Goal: Navigation & Orientation: Find specific page/section

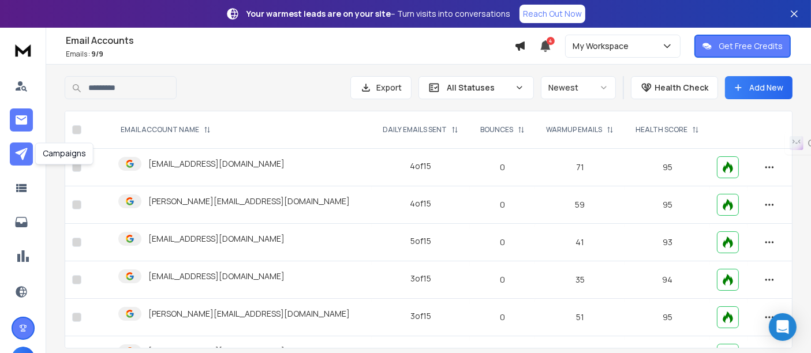
click at [18, 156] on icon at bounding box center [21, 154] width 14 height 14
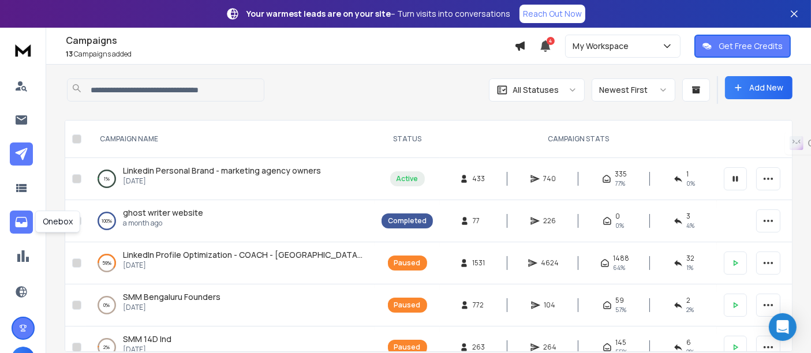
click at [23, 226] on icon at bounding box center [21, 222] width 12 height 10
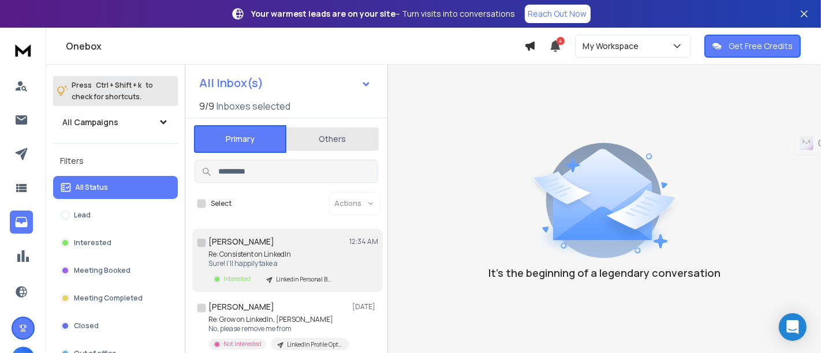
click at [255, 247] on h1 "[PERSON_NAME]" at bounding box center [241, 242] width 66 height 12
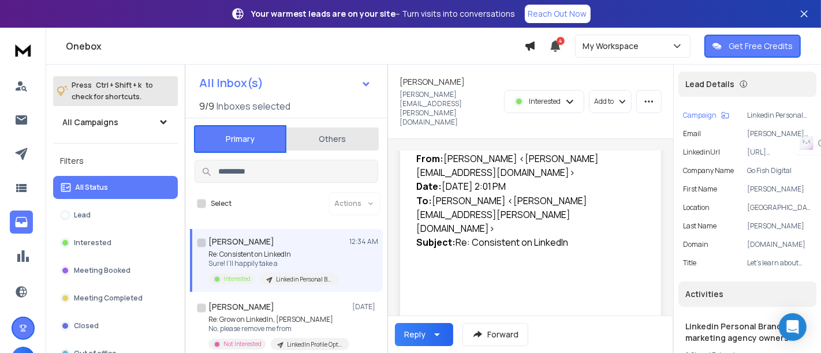
scroll to position [449, 0]
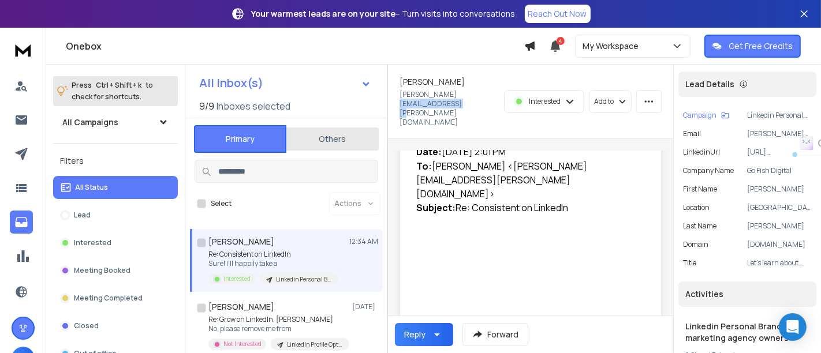
drag, startPoint x: 510, startPoint y: 91, endPoint x: 446, endPoint y: 99, distance: 64.1
click at [446, 99] on div "[PERSON_NAME] [PERSON_NAME] [PERSON_NAME][EMAIL_ADDRESS][PERSON_NAME][DOMAIN_NA…" at bounding box center [530, 102] width 285 height 74
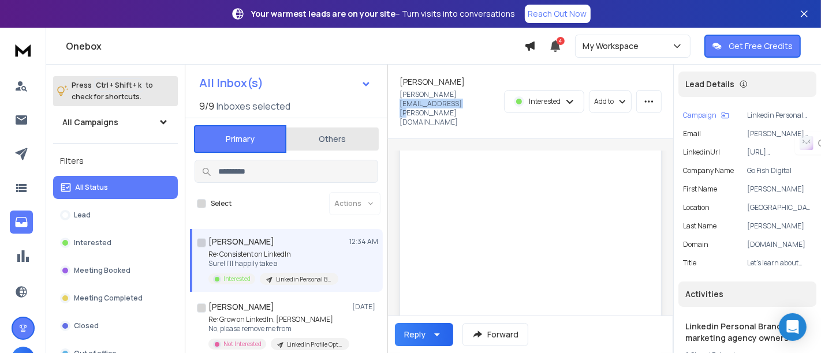
scroll to position [192, 0]
